Goal: Task Accomplishment & Management: Manage account settings

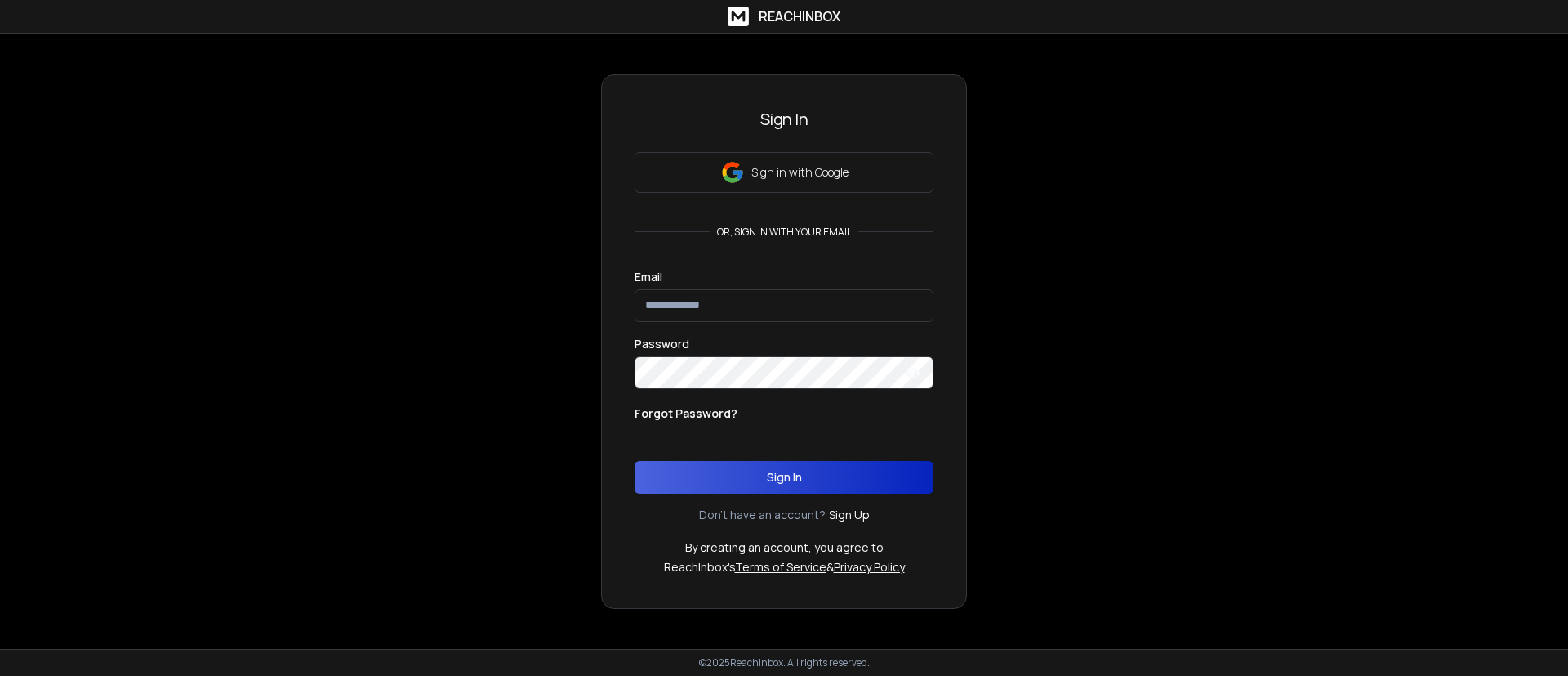
type input "**********"
click at [796, 480] on button "Sign In" at bounding box center [784, 477] width 299 height 33
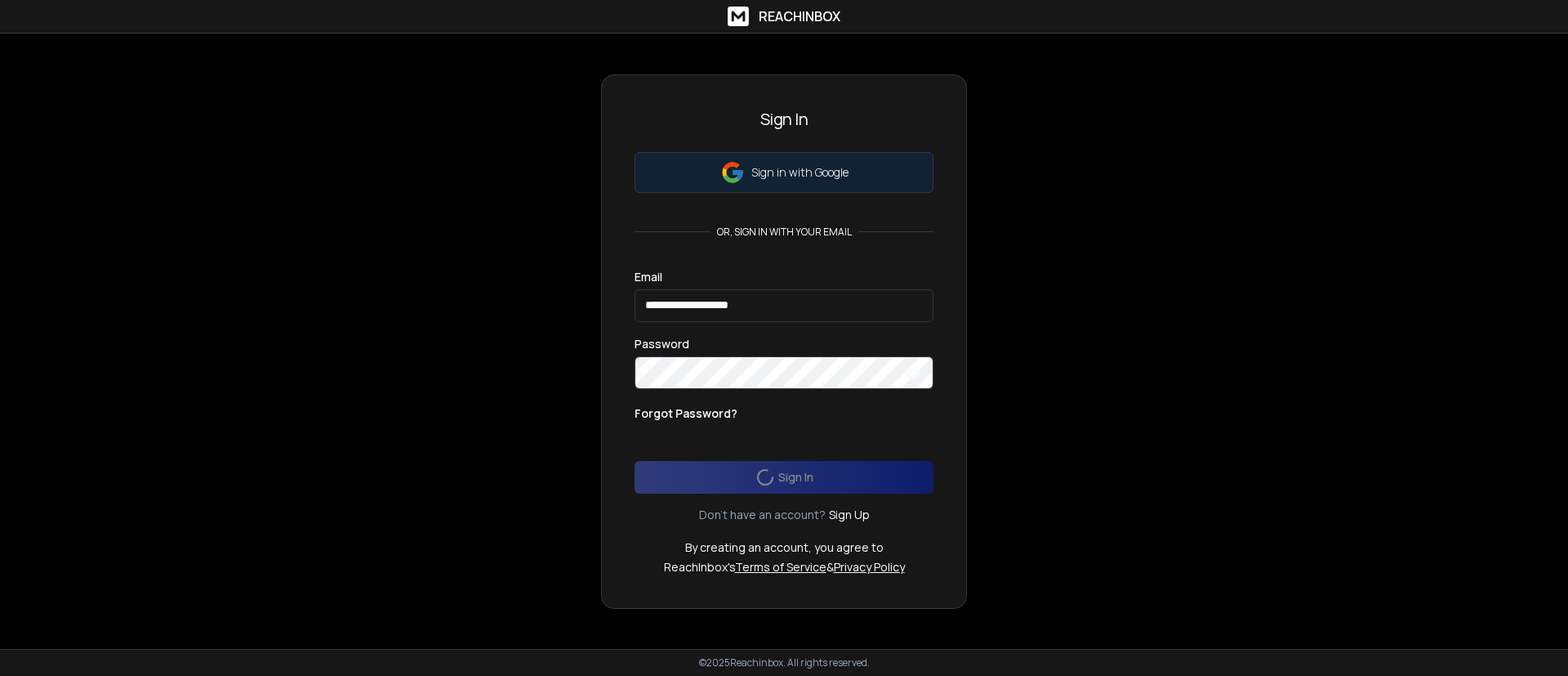
click at [766, 166] on p "Sign in with Google" at bounding box center [799, 173] width 97 height 16
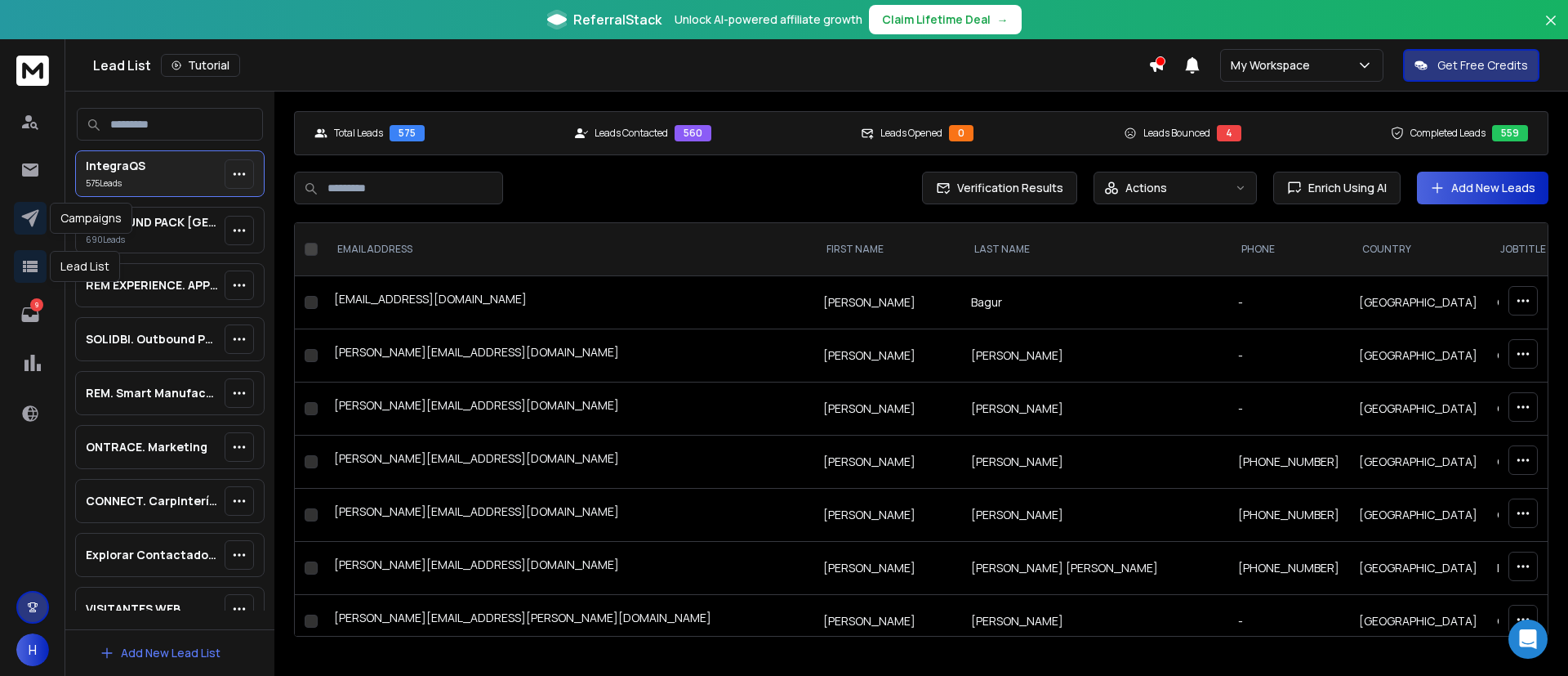
click at [34, 225] on icon at bounding box center [30, 218] width 20 height 20
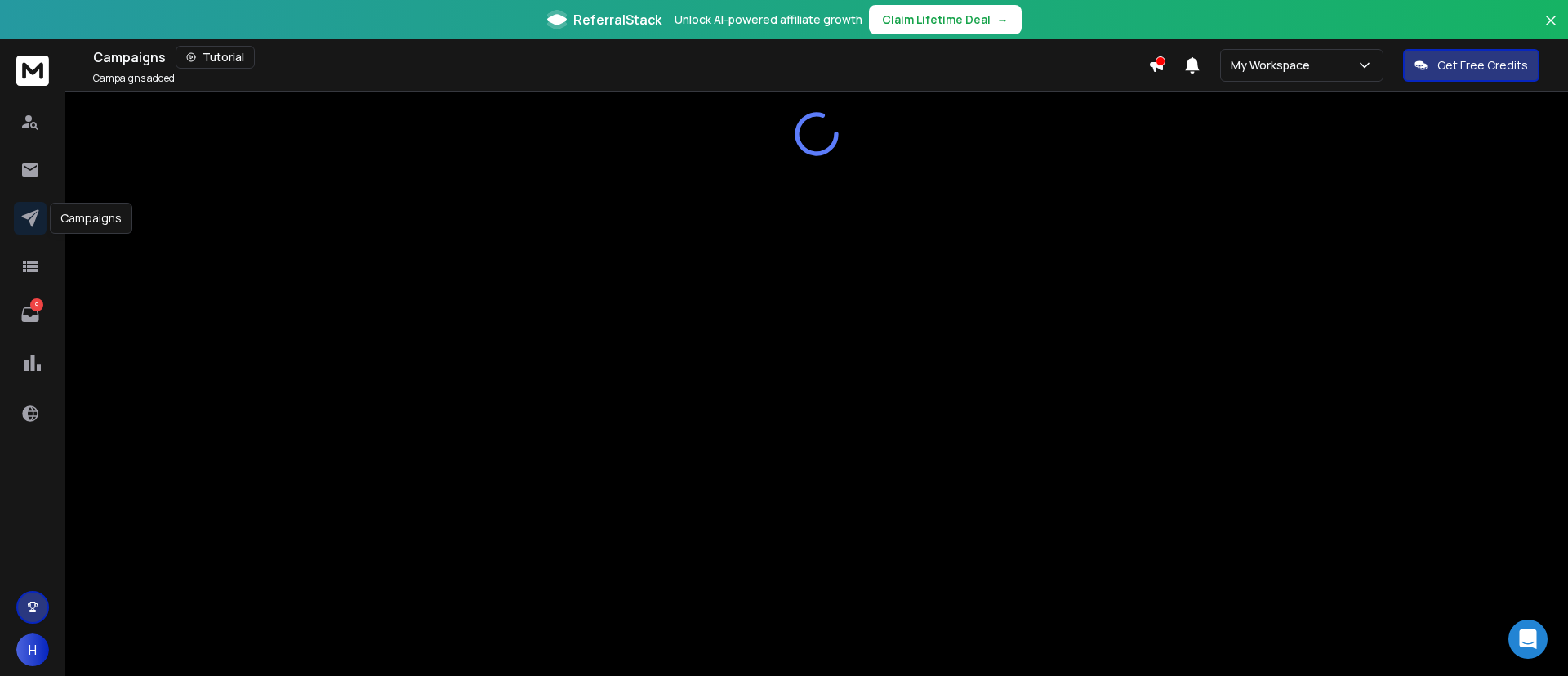
click at [39, 214] on icon at bounding box center [30, 218] width 20 height 20
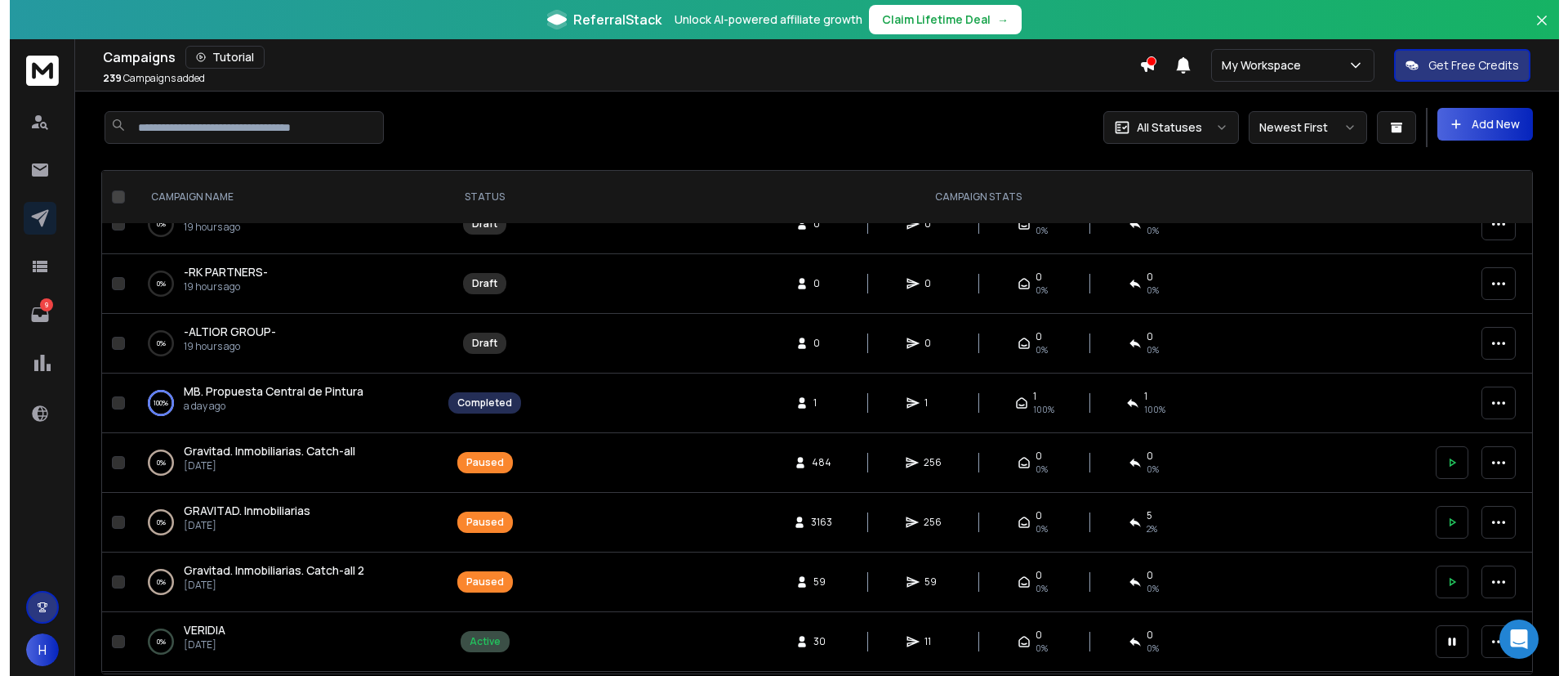
scroll to position [123, 0]
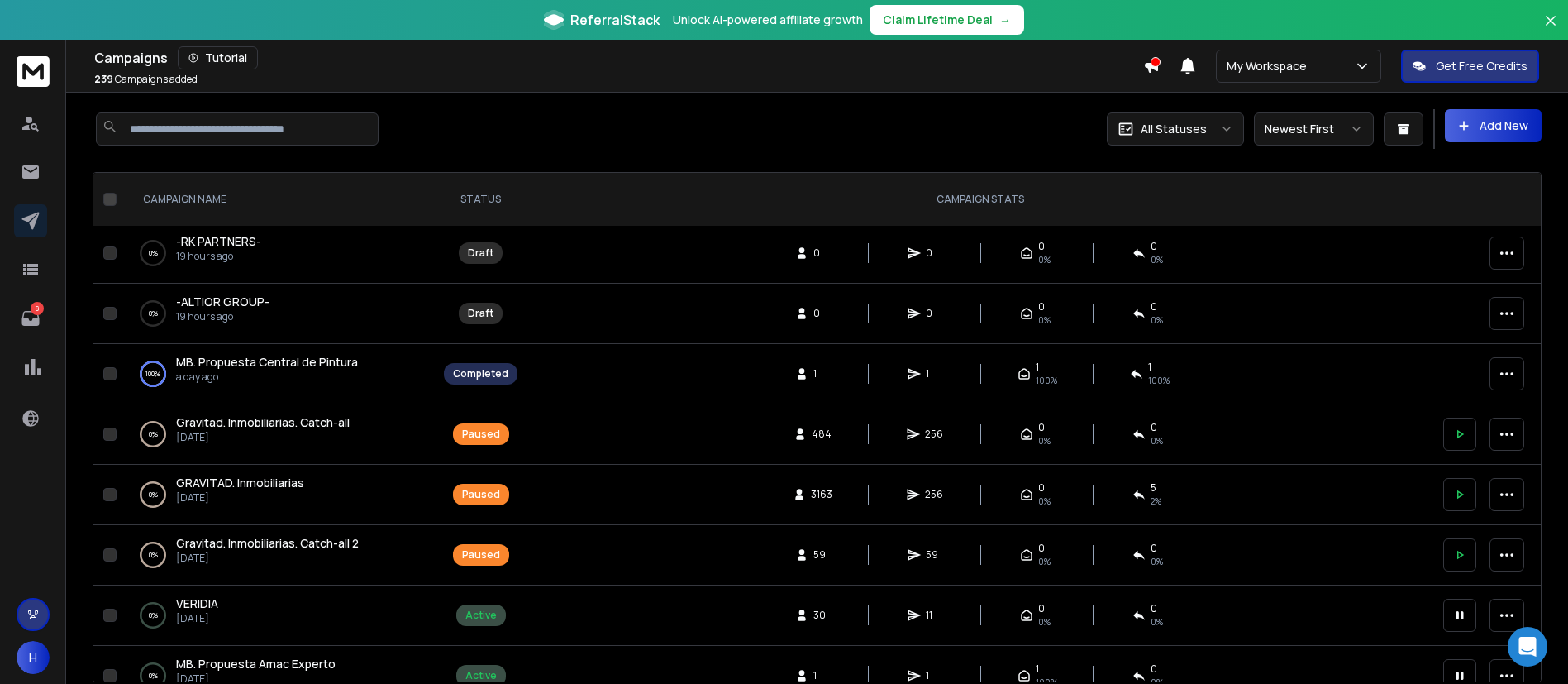
click at [1452, 610] on icon at bounding box center [1459, 615] width 15 height 15
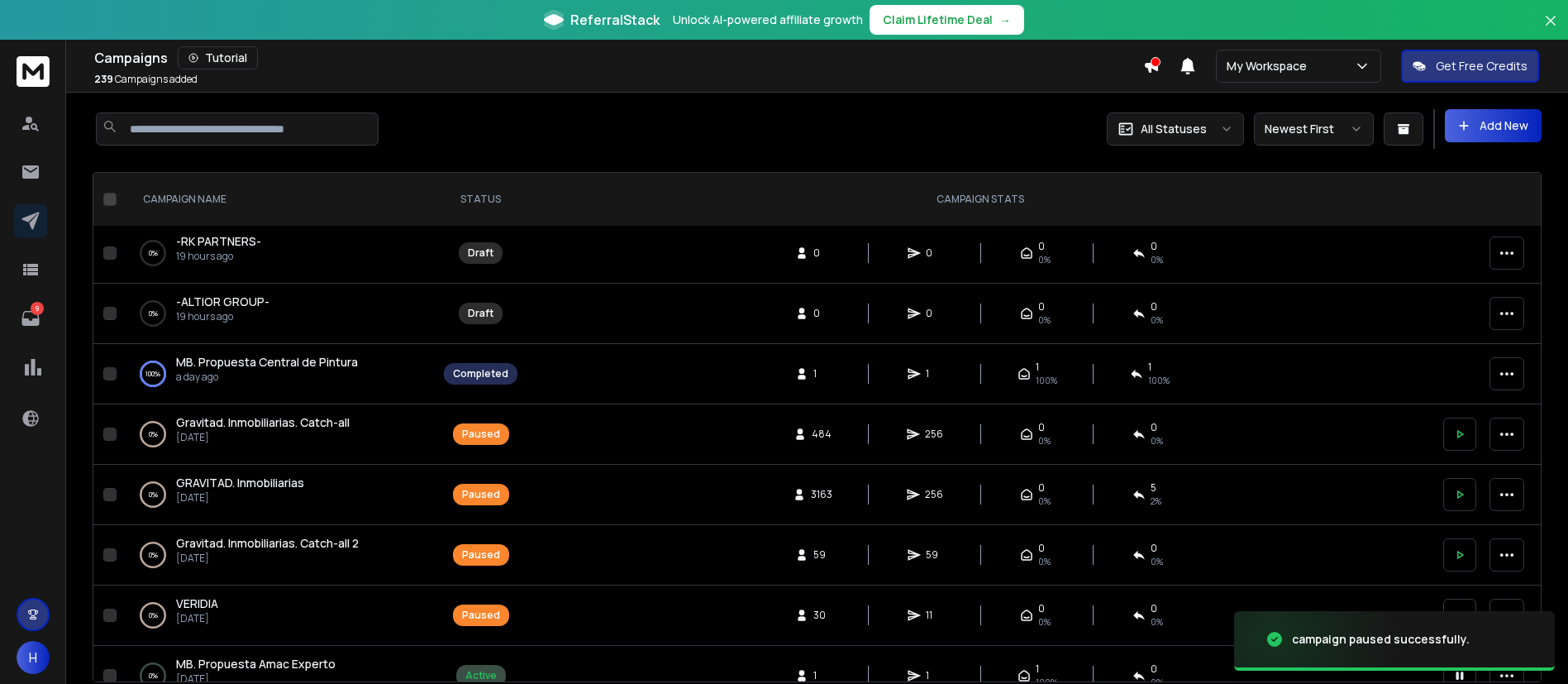
click at [308, 618] on div "0 % VERIDIA 5 days ago" at bounding box center [278, 616] width 278 height 40
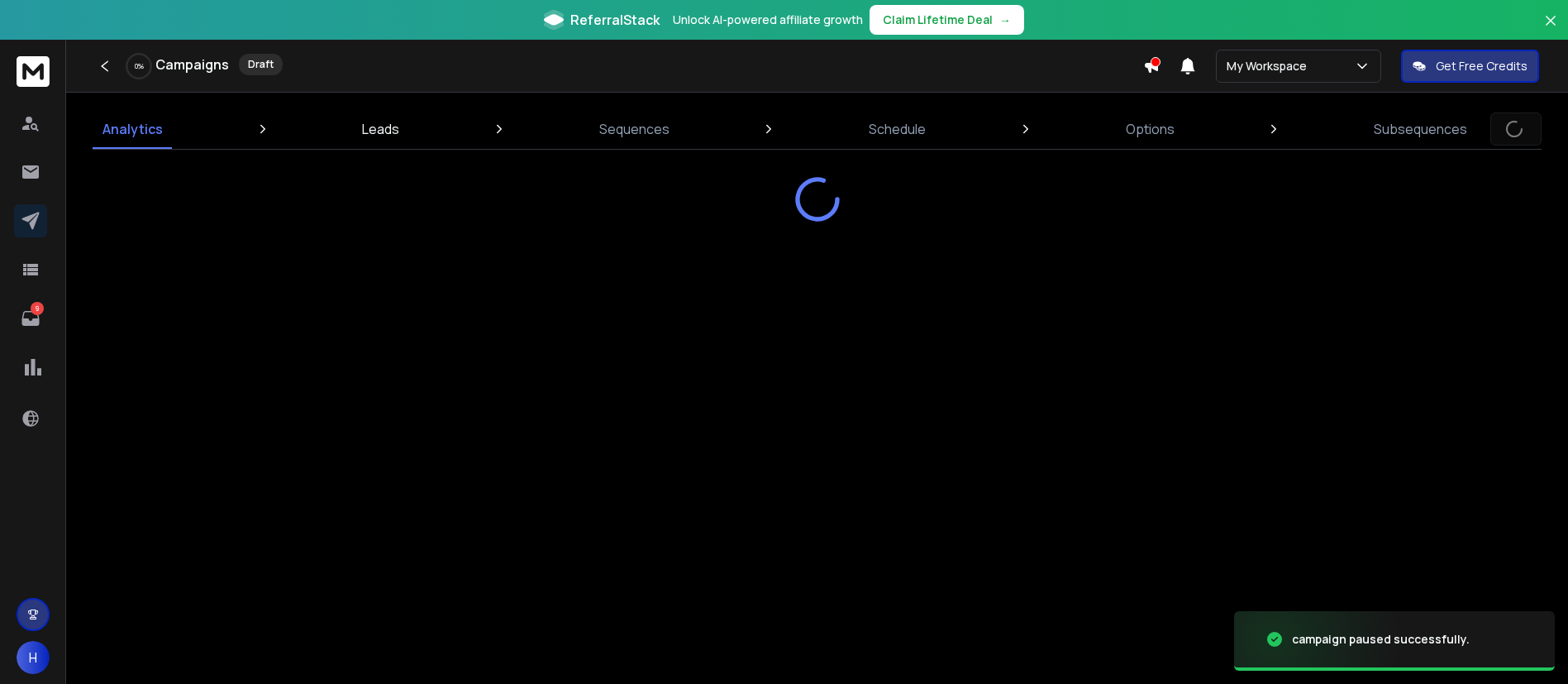
click at [381, 130] on p "Leads" at bounding box center [380, 129] width 37 height 20
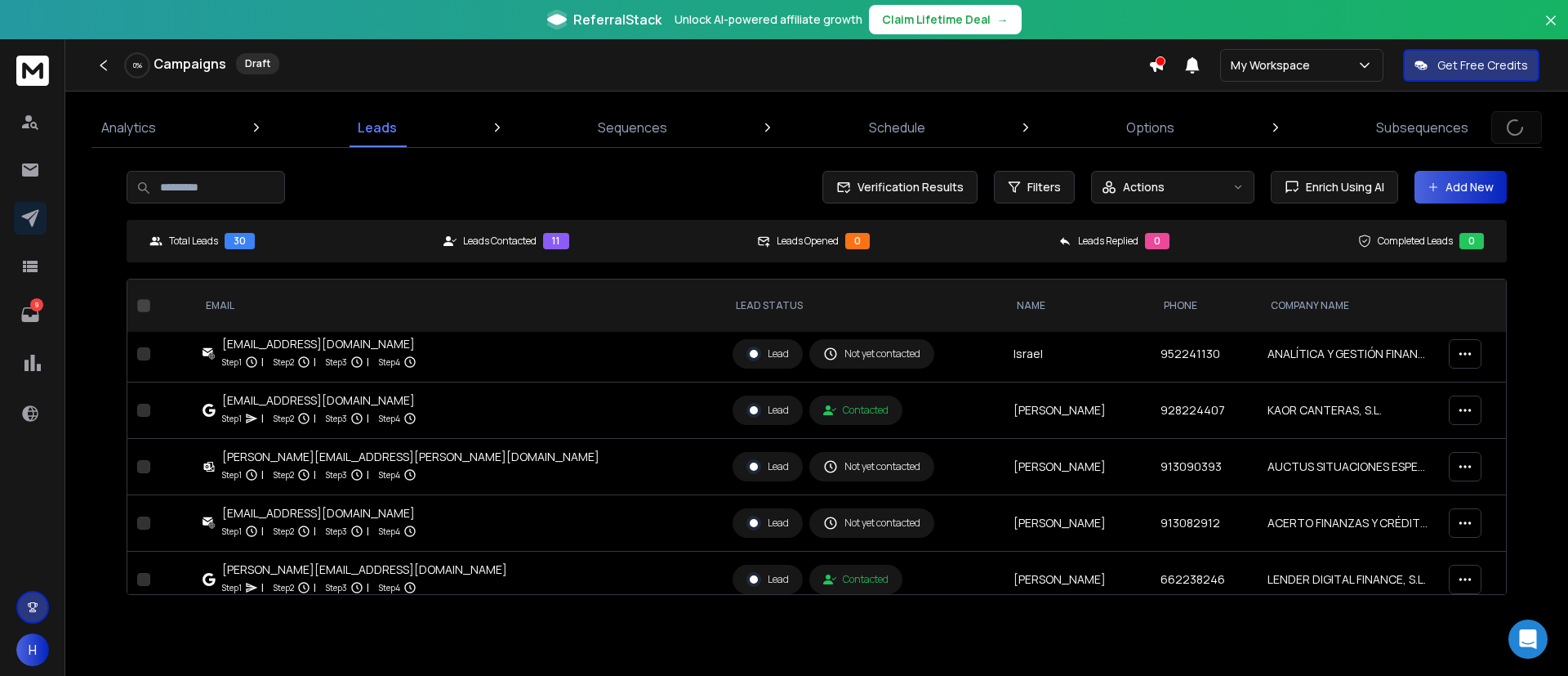
scroll to position [1443, 0]
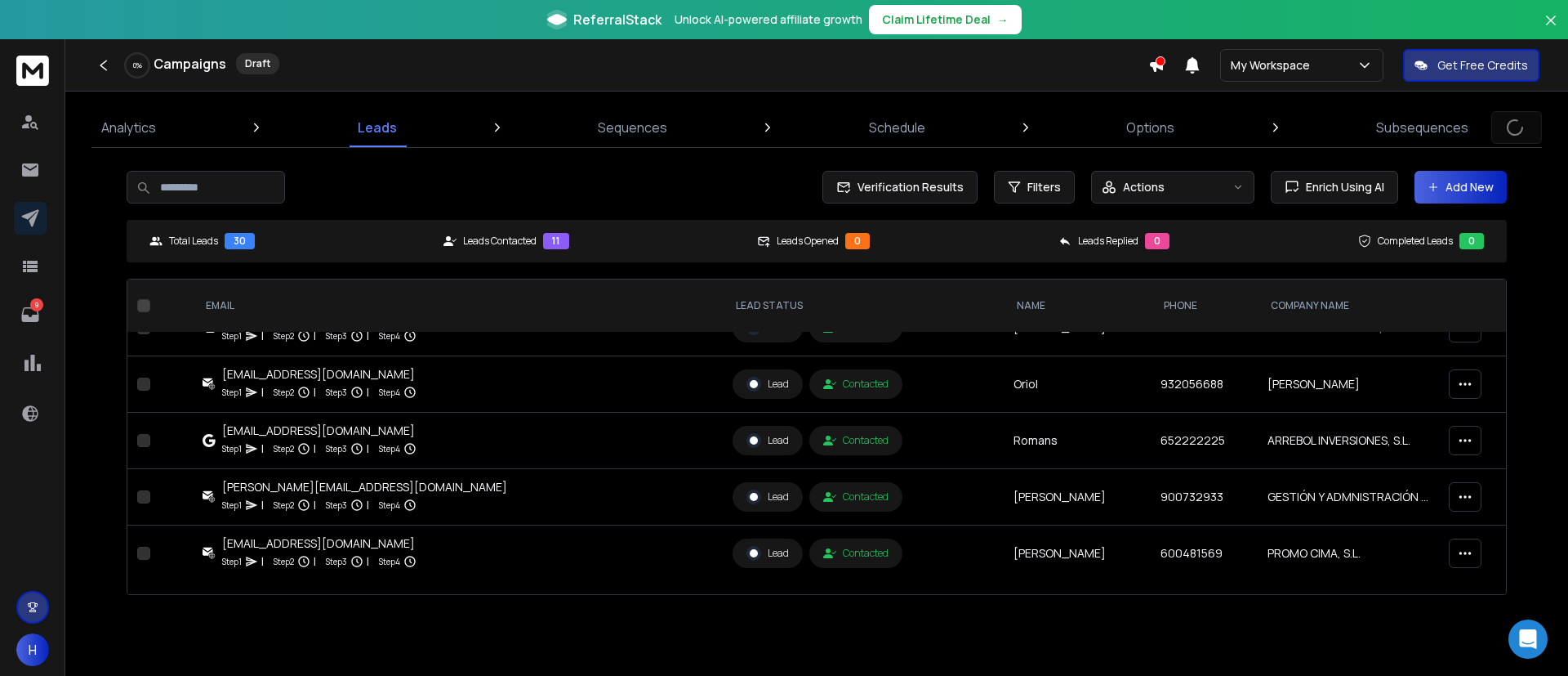
click at [252, 192] on input at bounding box center [205, 187] width 158 height 33
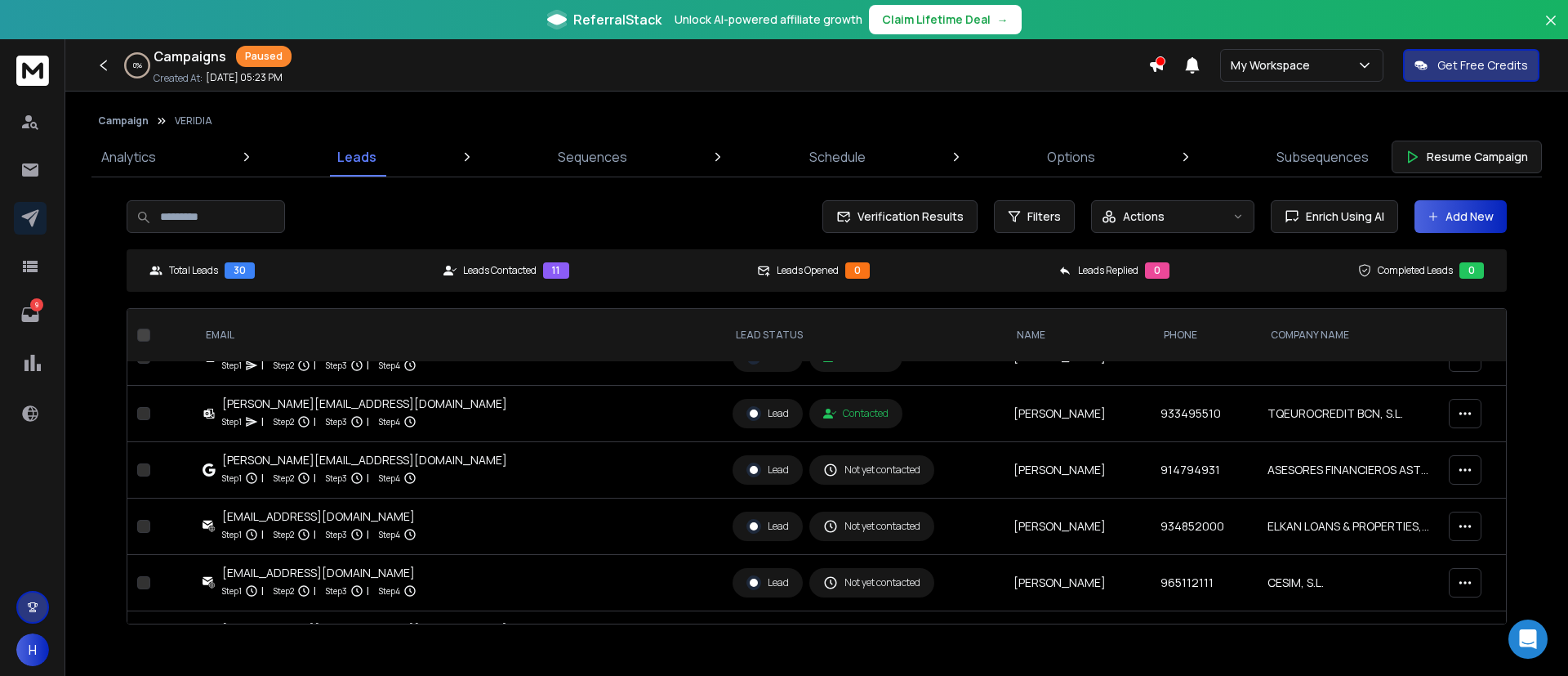
scroll to position [0, 0]
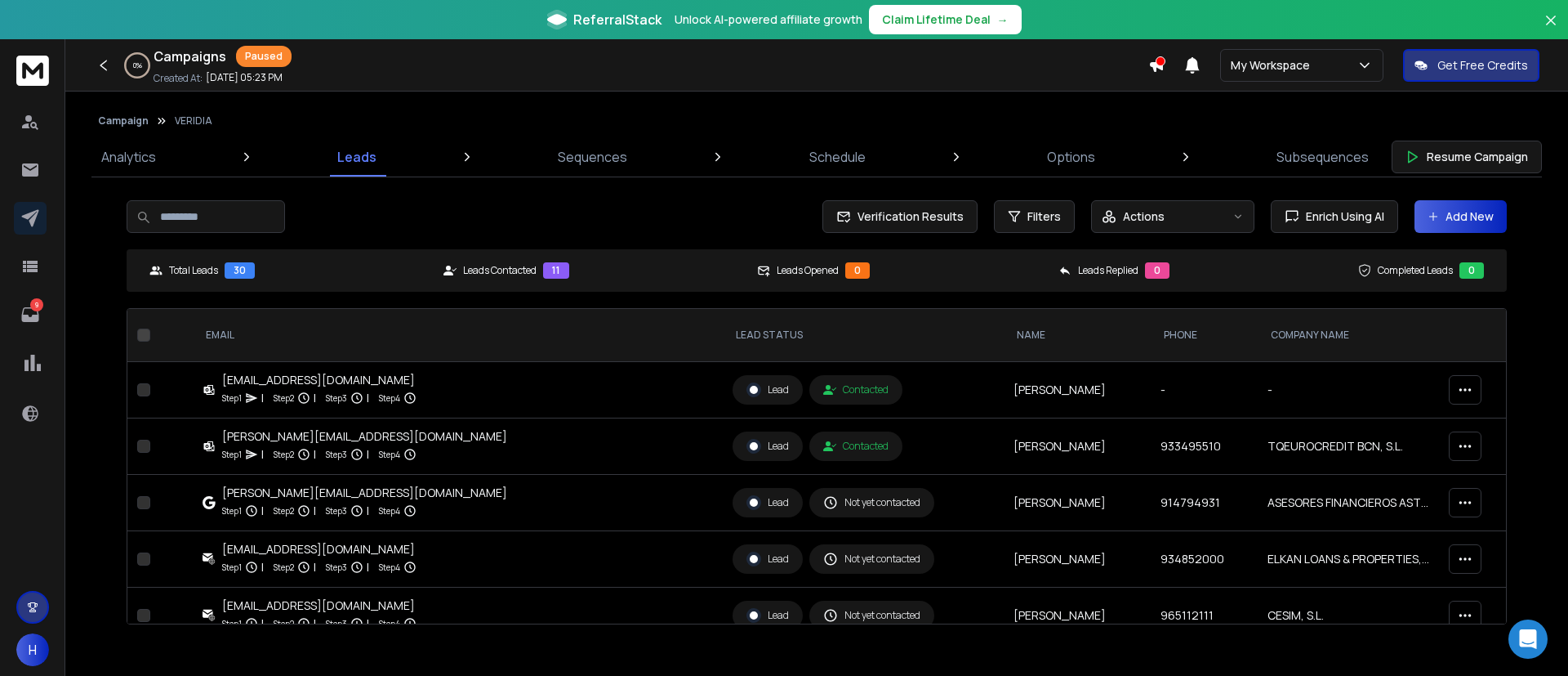
click at [272, 208] on input at bounding box center [205, 216] width 158 height 33
type input "*******"
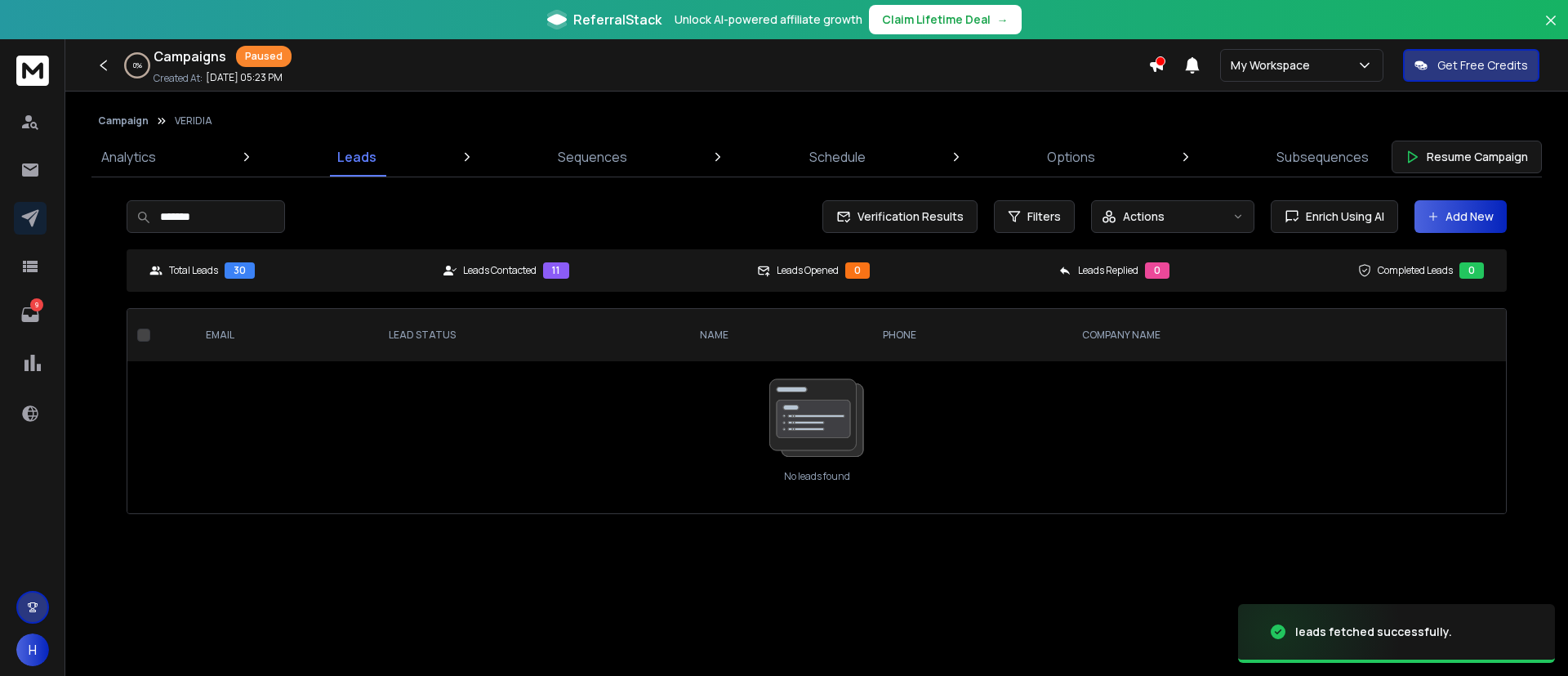
click at [251, 210] on input "*******" at bounding box center [205, 216] width 158 height 33
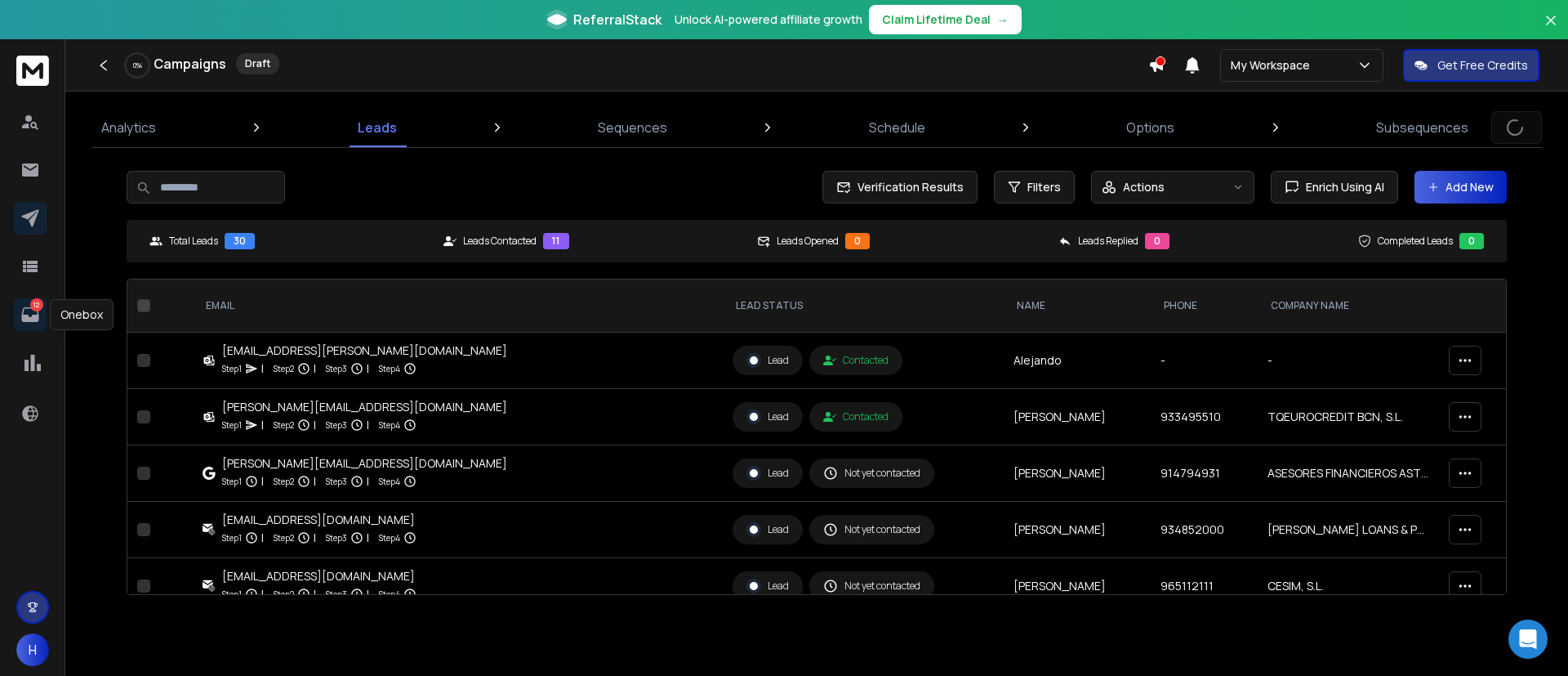
click at [32, 308] on p "12" at bounding box center [36, 304] width 13 height 13
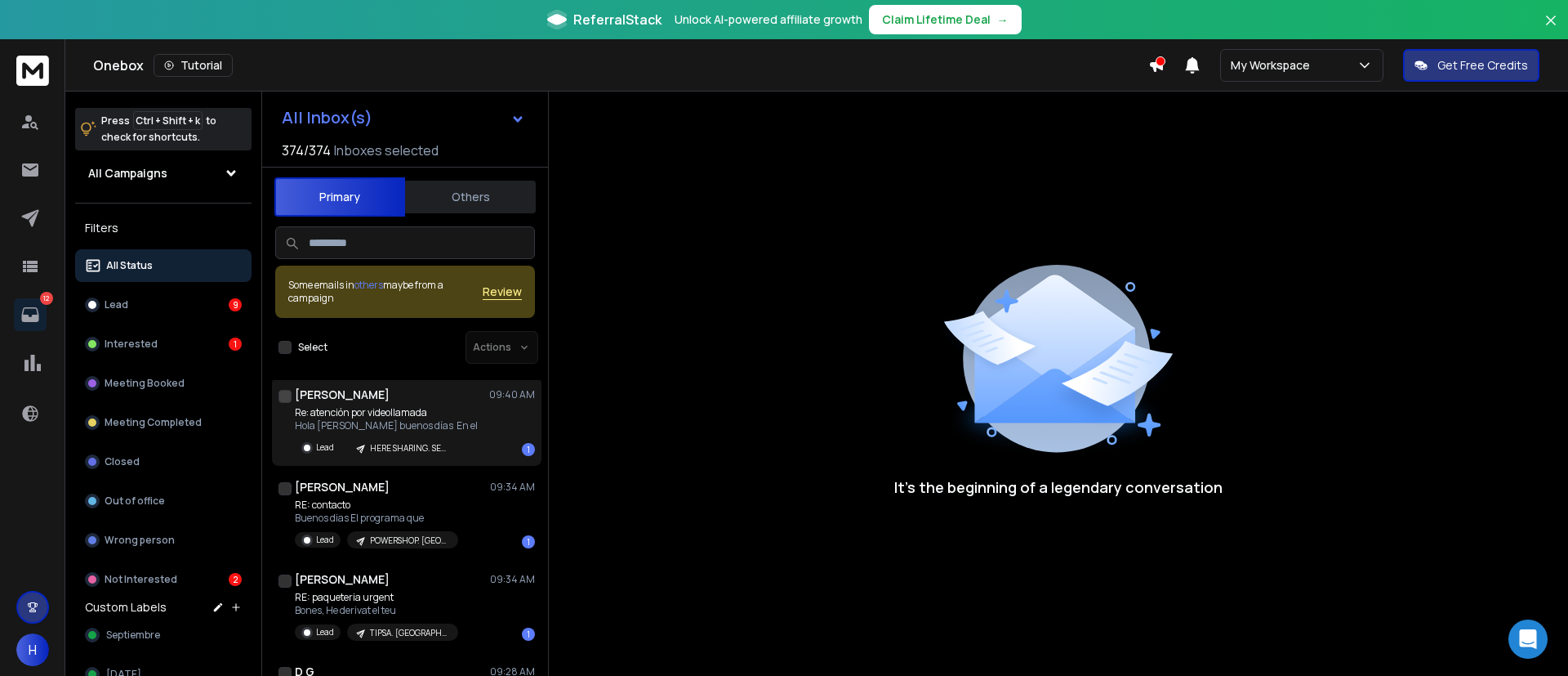
scroll to position [490, 0]
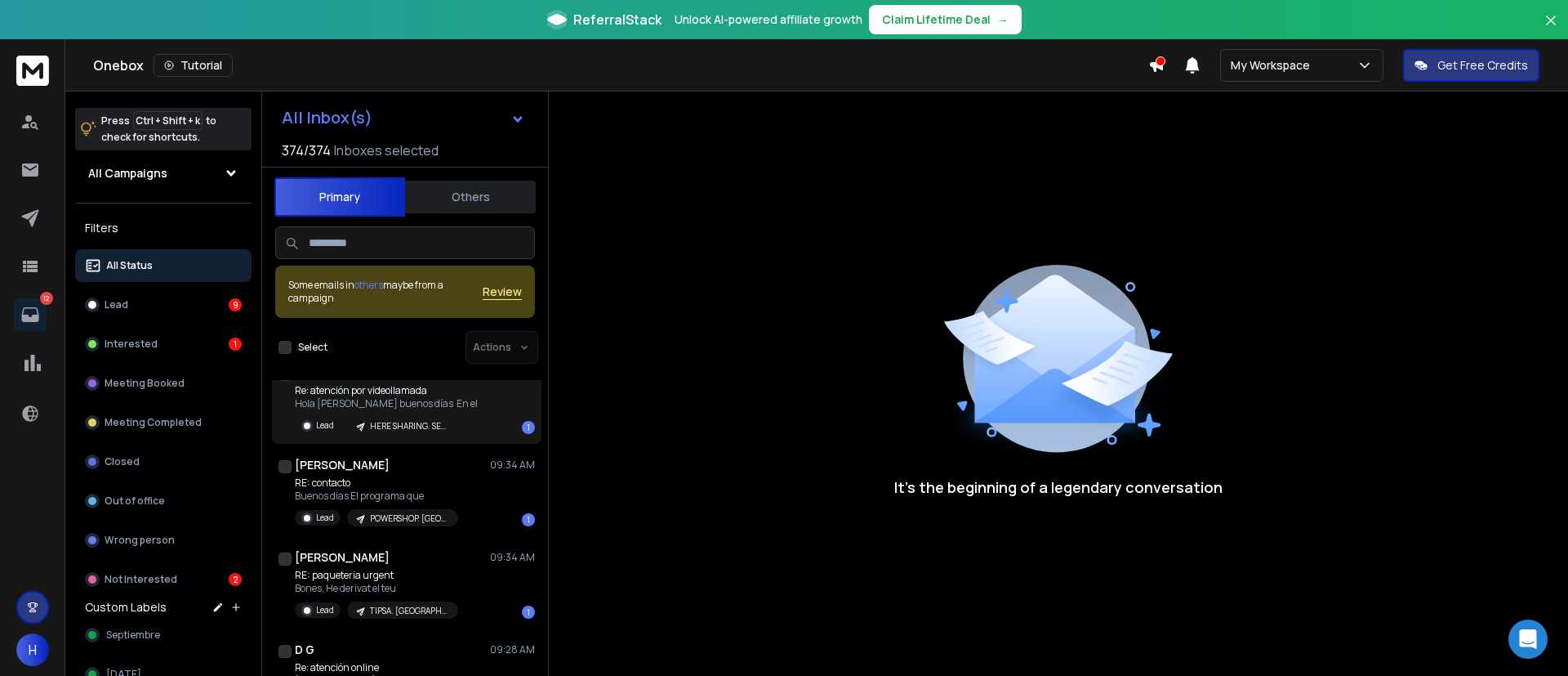
click at [444, 400] on p "Hola Héctor buenos días En el" at bounding box center [387, 404] width 183 height 13
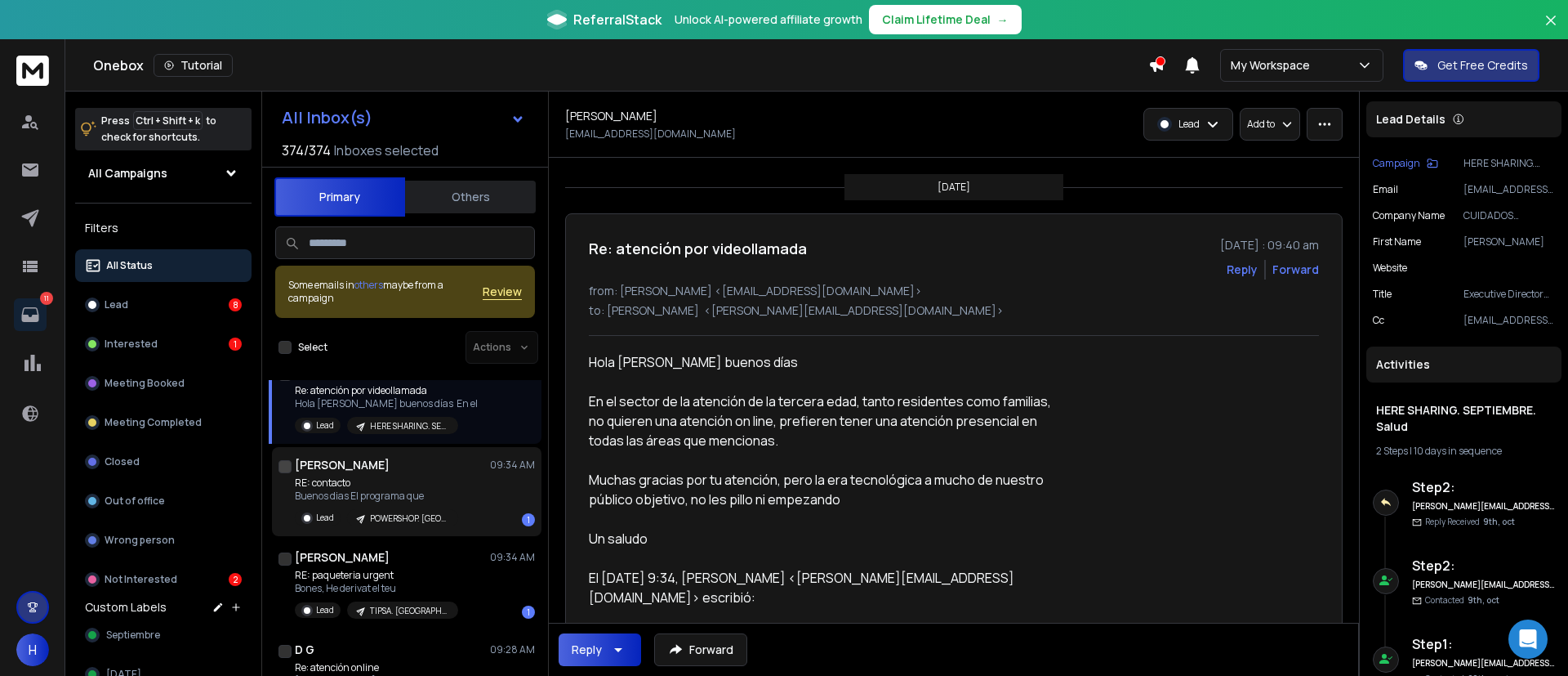
click at [389, 457] on h1 "ALEJANDRO SALAZAR PERONA" at bounding box center [342, 465] width 95 height 16
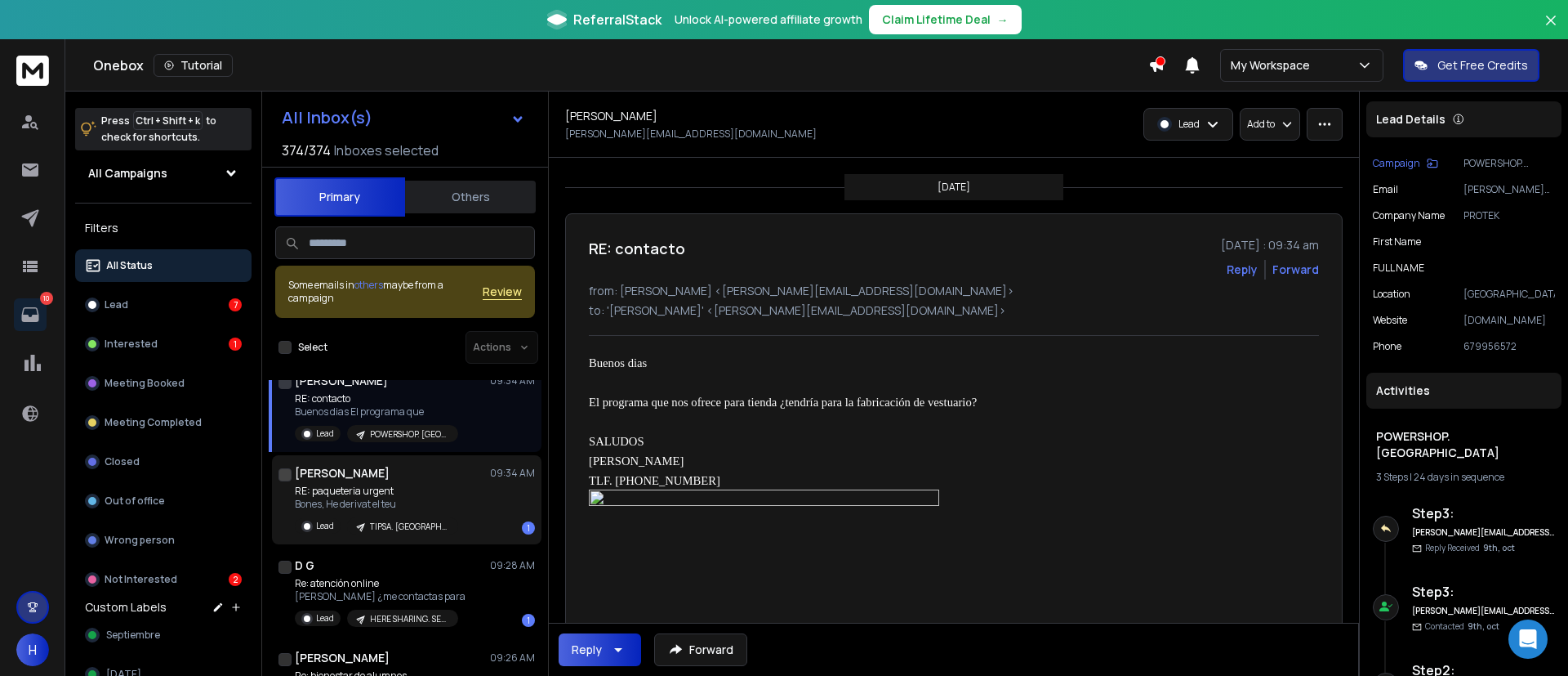
scroll to position [613, 0]
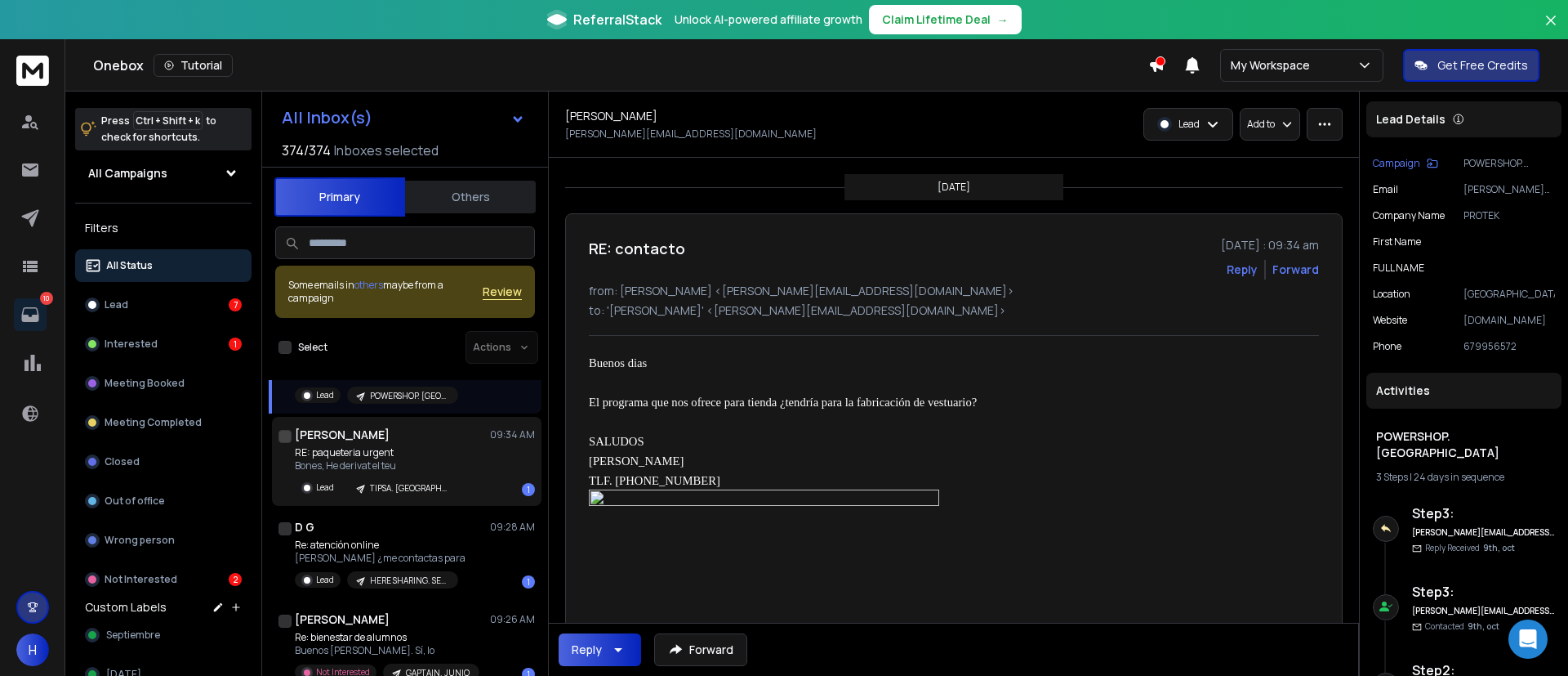
click at [444, 447] on p "RE: paqueteria urgent" at bounding box center [377, 453] width 164 height 13
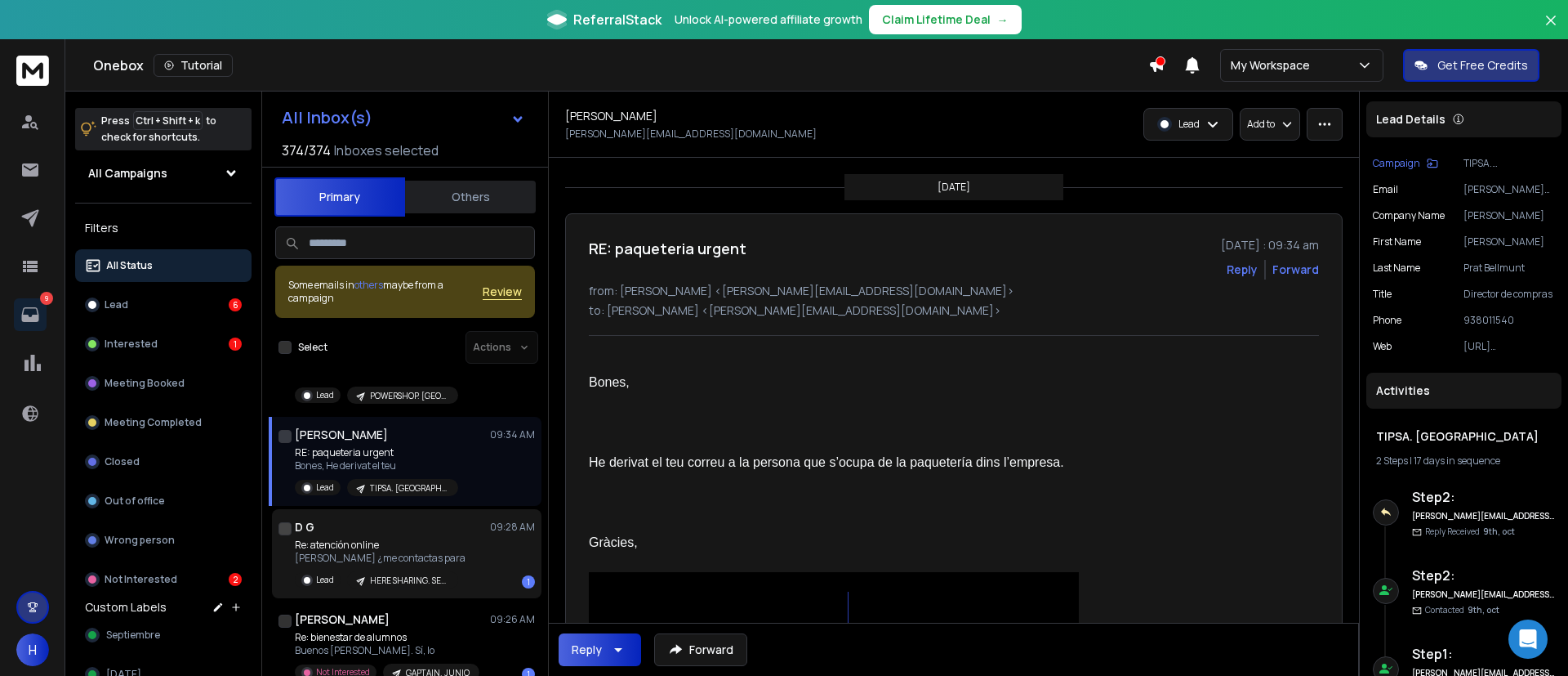
scroll to position [736, 0]
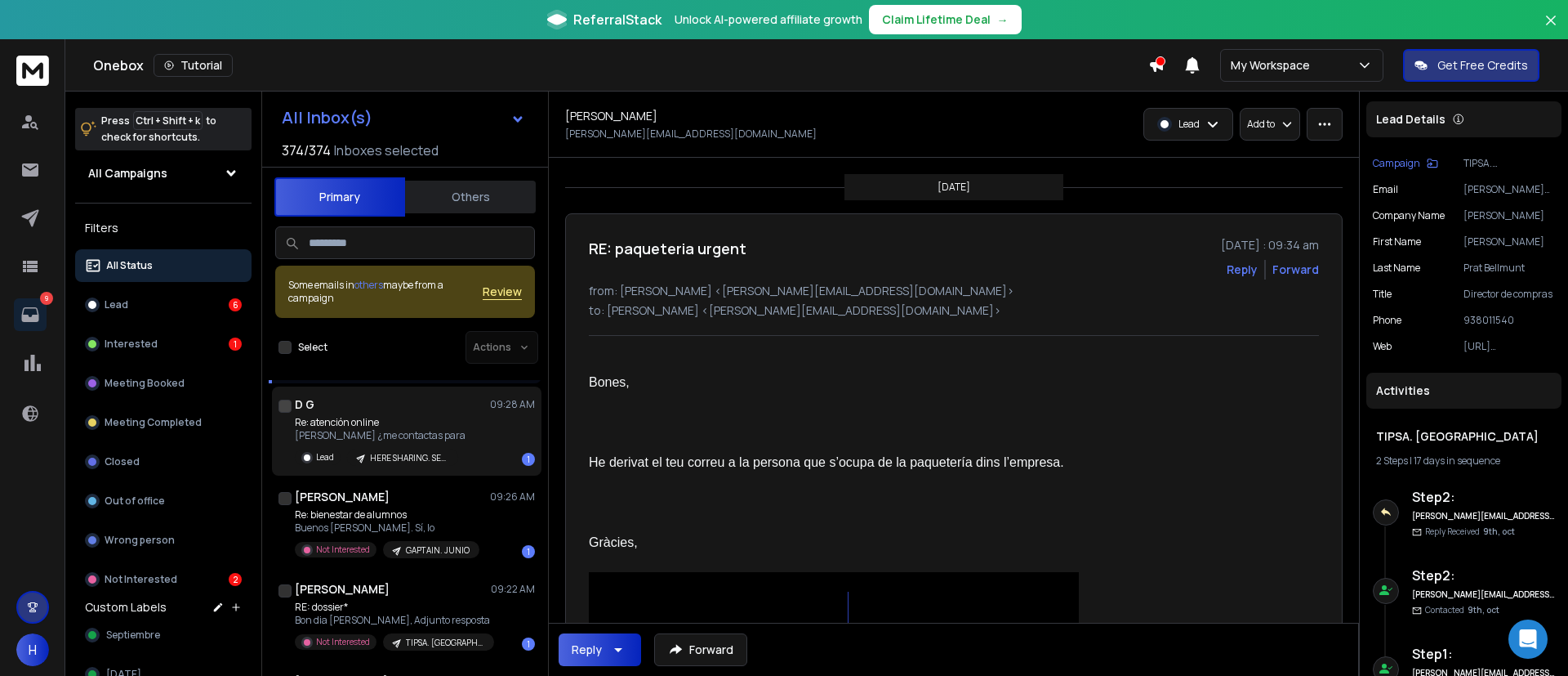
click at [440, 433] on p "Hola Hector ¿me contactas para" at bounding box center [380, 435] width 171 height 13
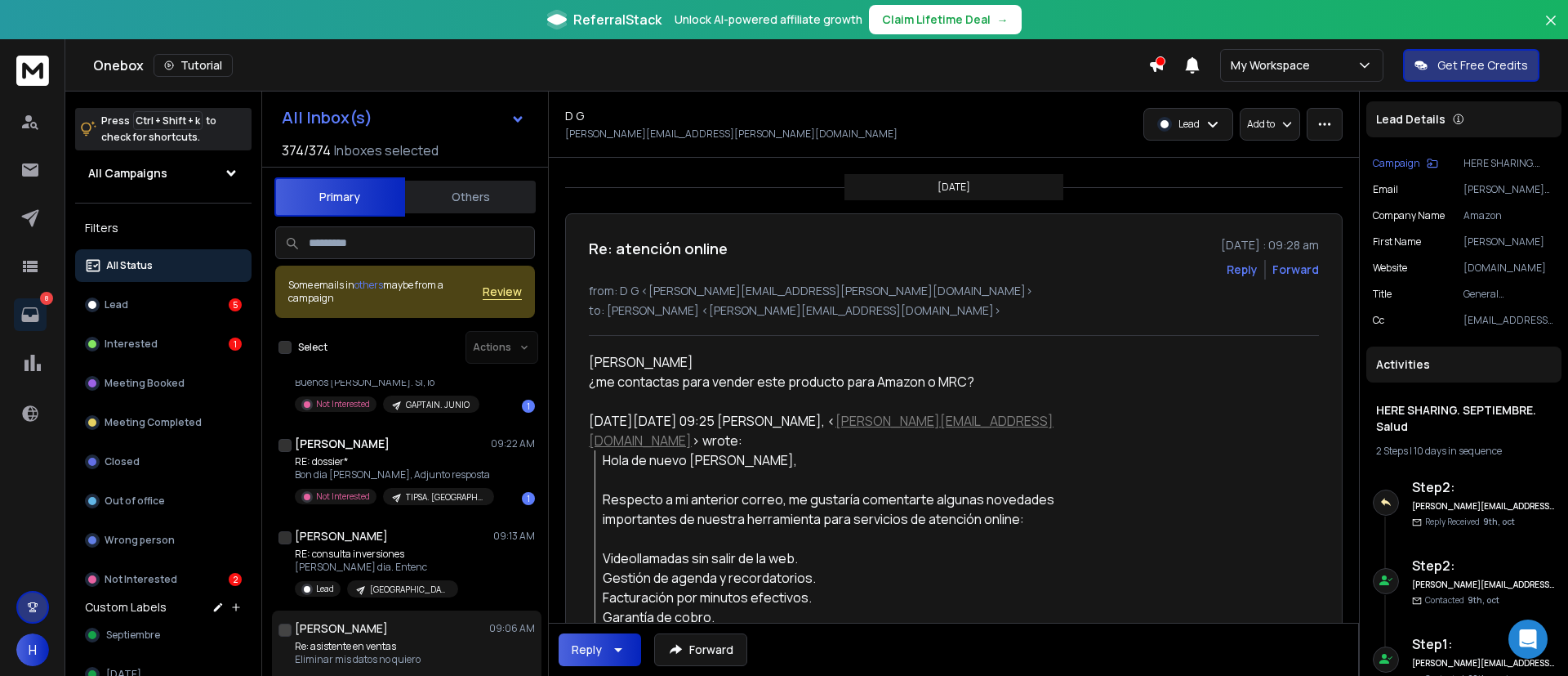
scroll to position [858, 0]
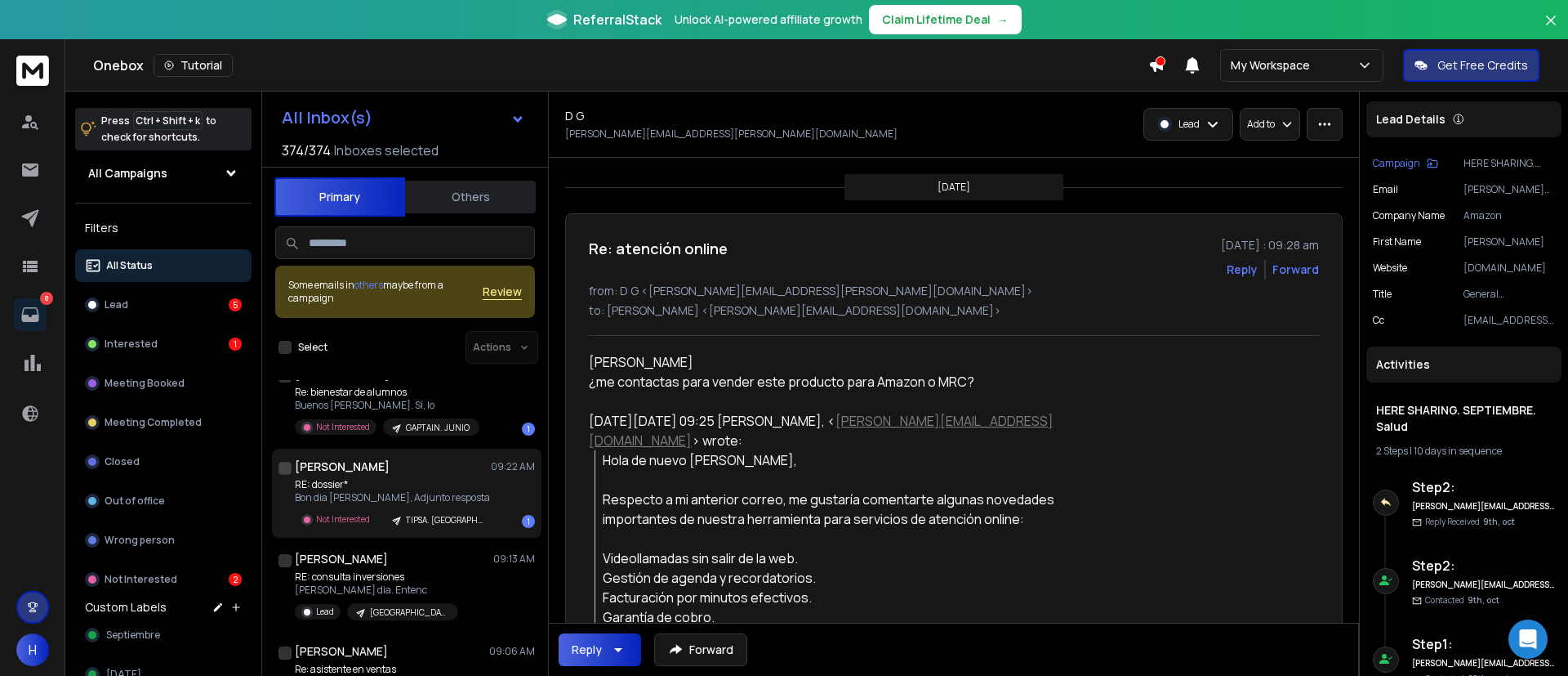
click at [469, 479] on p "RE: dossier*" at bounding box center [393, 484] width 196 height 13
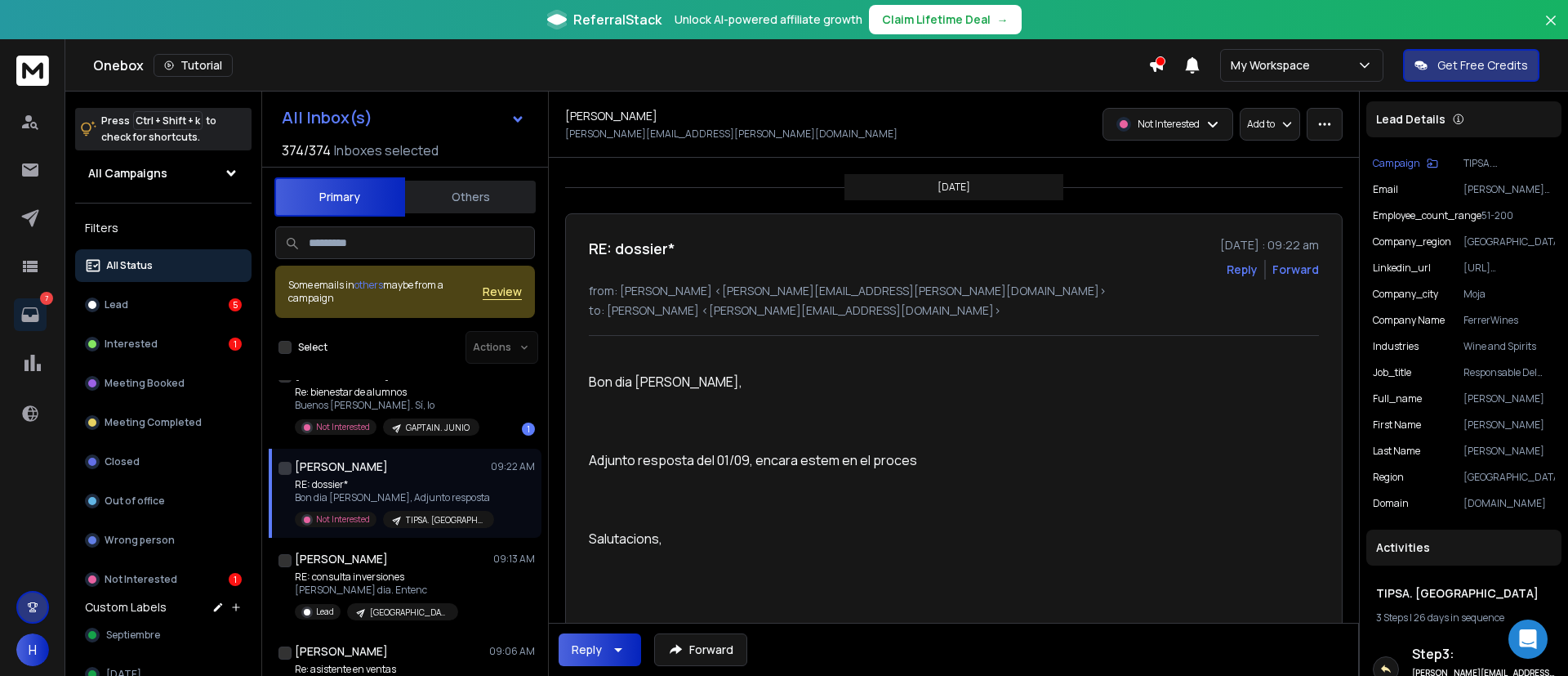
click at [1154, 132] on div "Not Interested" at bounding box center [1167, 124] width 129 height 31
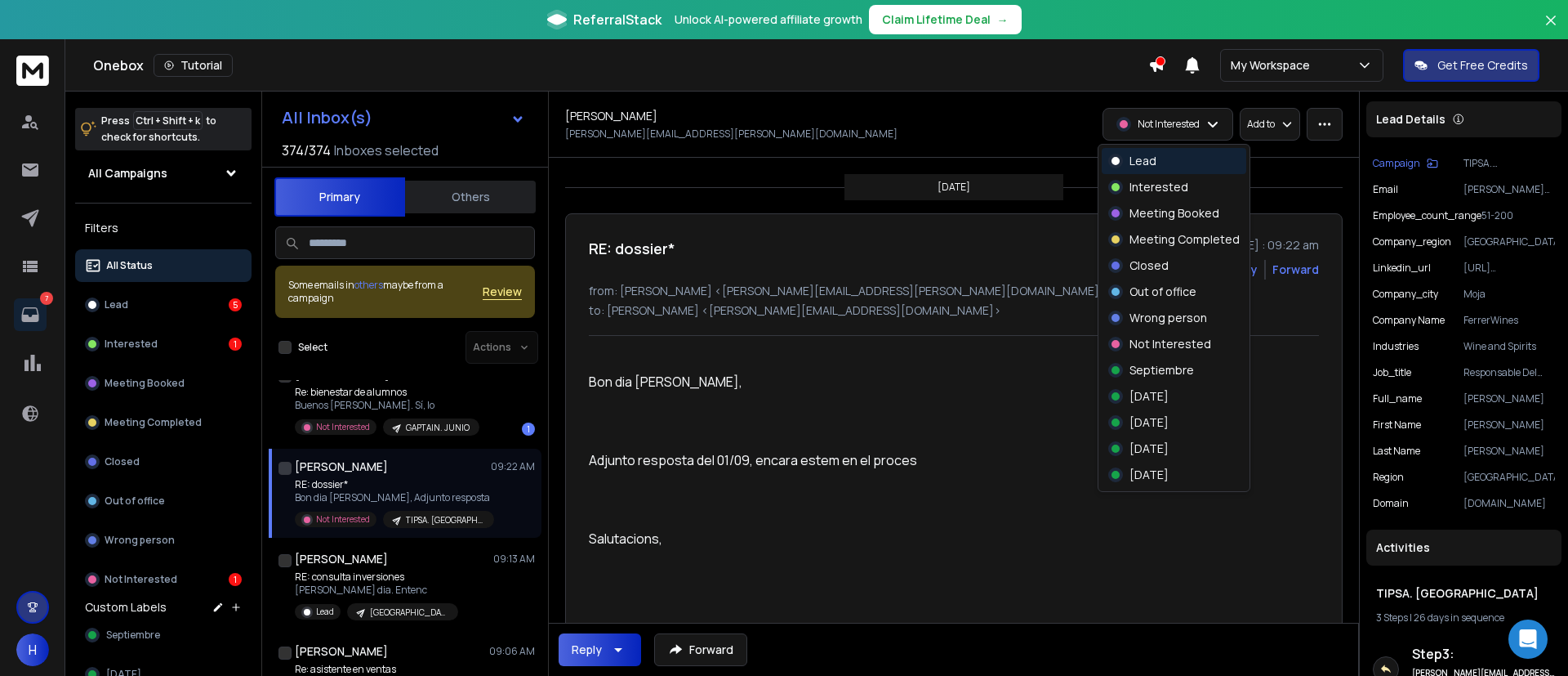
click at [1160, 165] on div "Lead" at bounding box center [1173, 160] width 145 height 26
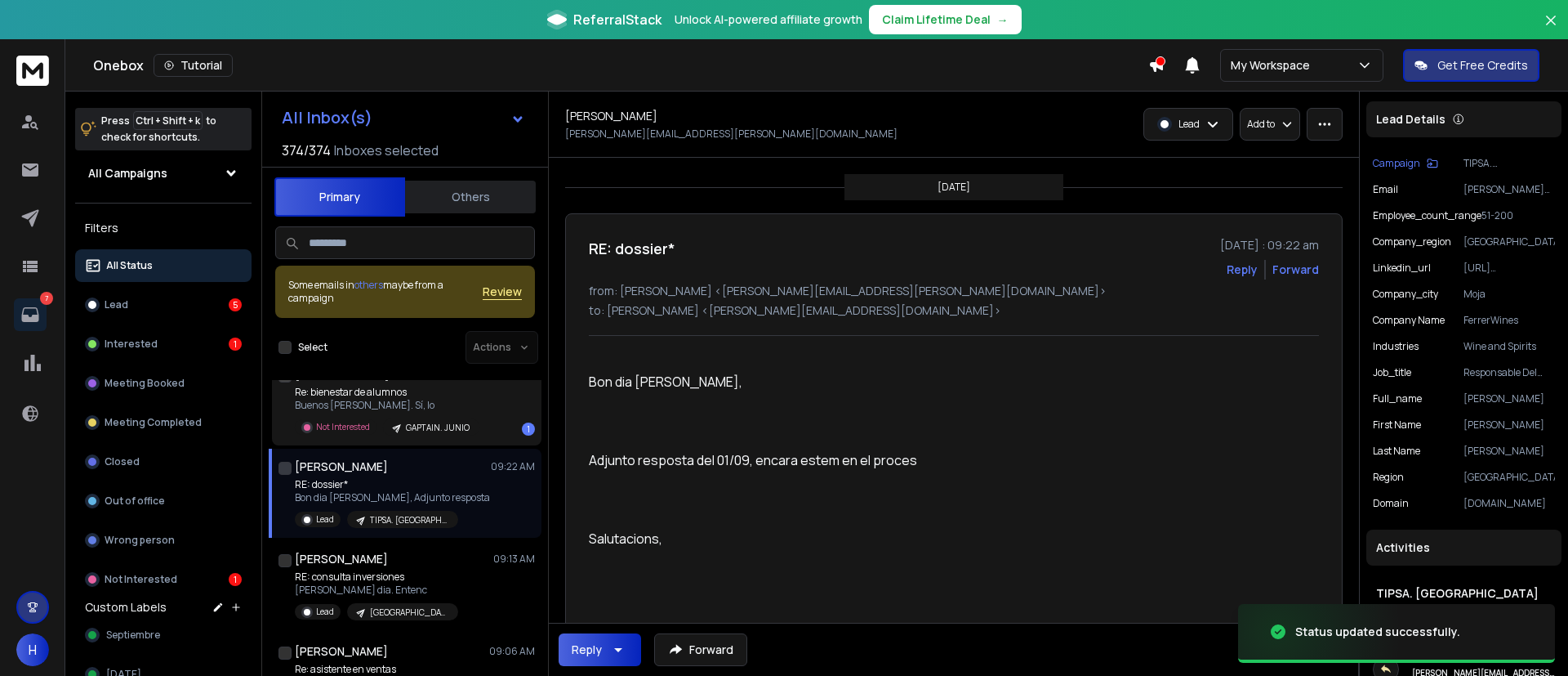
click at [428, 400] on p "Buenos días, Alberto. Sí, lo" at bounding box center [388, 405] width 185 height 13
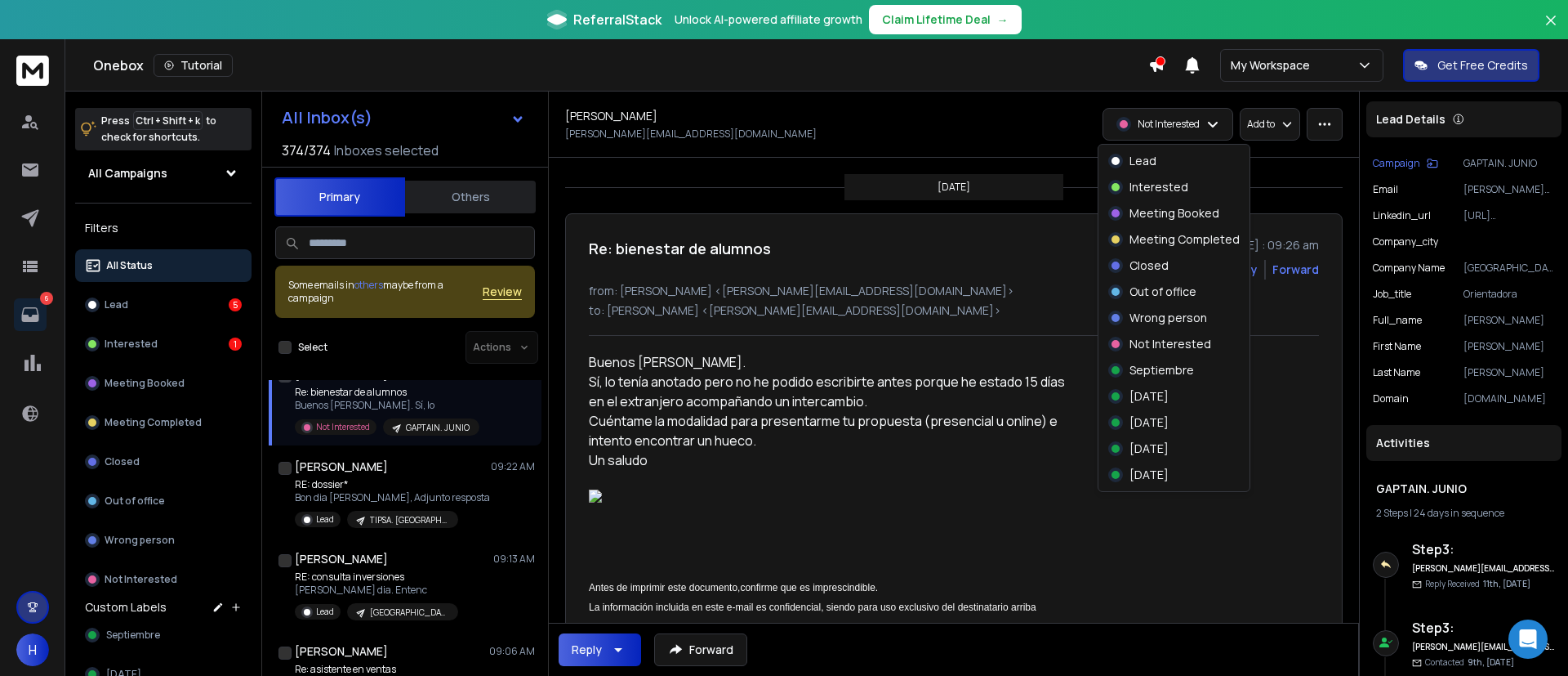
click at [1122, 115] on div "Not Interested" at bounding box center [1167, 124] width 129 height 31
click at [1142, 145] on div "Lead Interested Meeting Booked Meeting Completed Closed Out of office Wrong per…" at bounding box center [1174, 318] width 153 height 348
click at [1133, 170] on div "Lead" at bounding box center [1173, 160] width 145 height 26
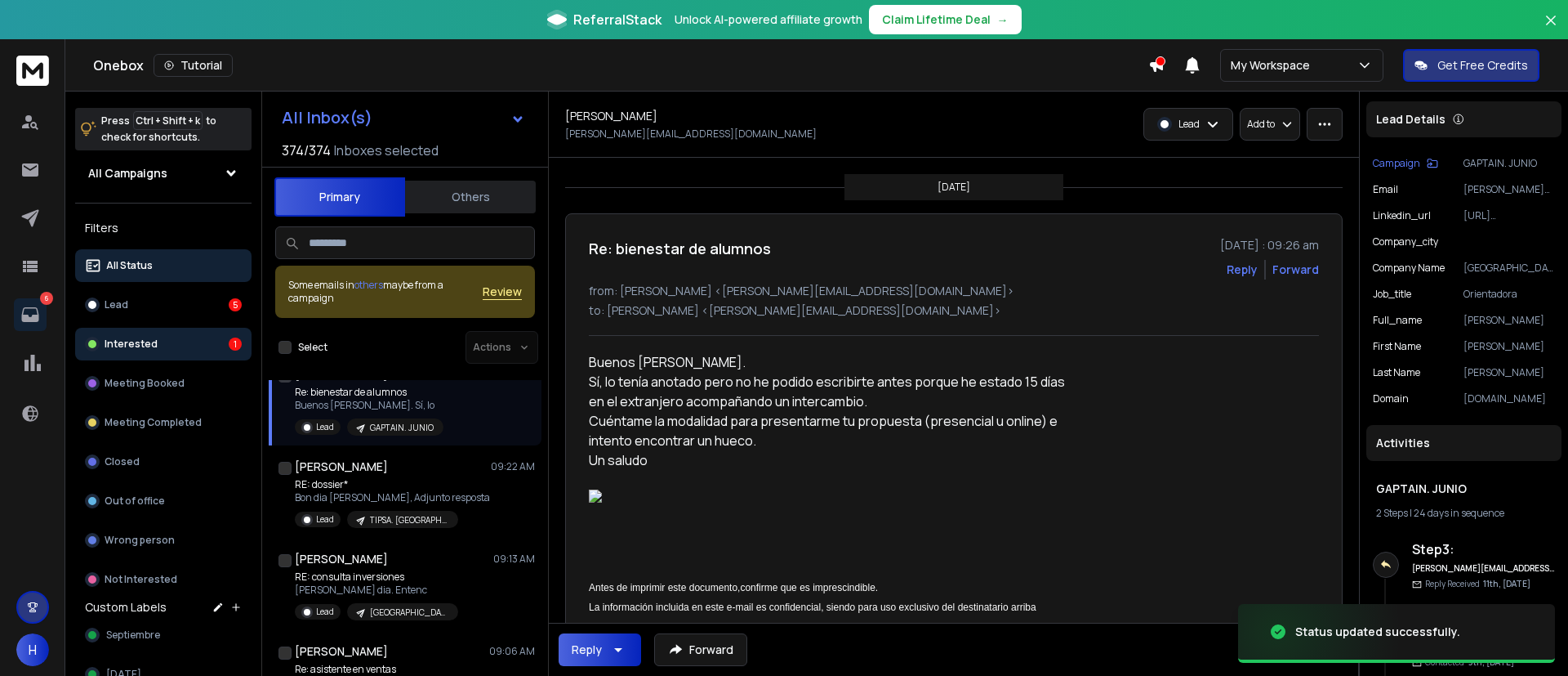
click at [204, 336] on button "Interested 1" at bounding box center [164, 343] width 176 height 33
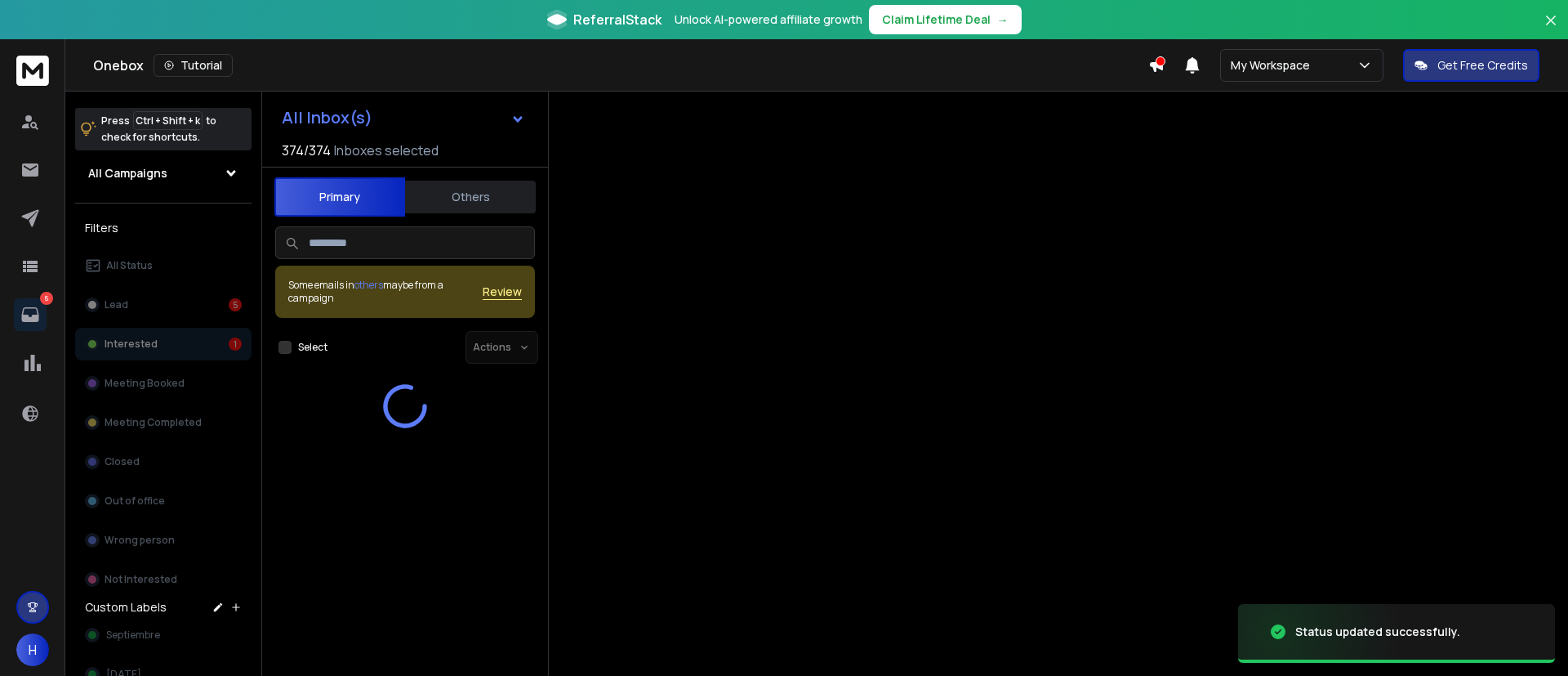
scroll to position [0, 0]
